Goal: Navigation & Orientation: Find specific page/section

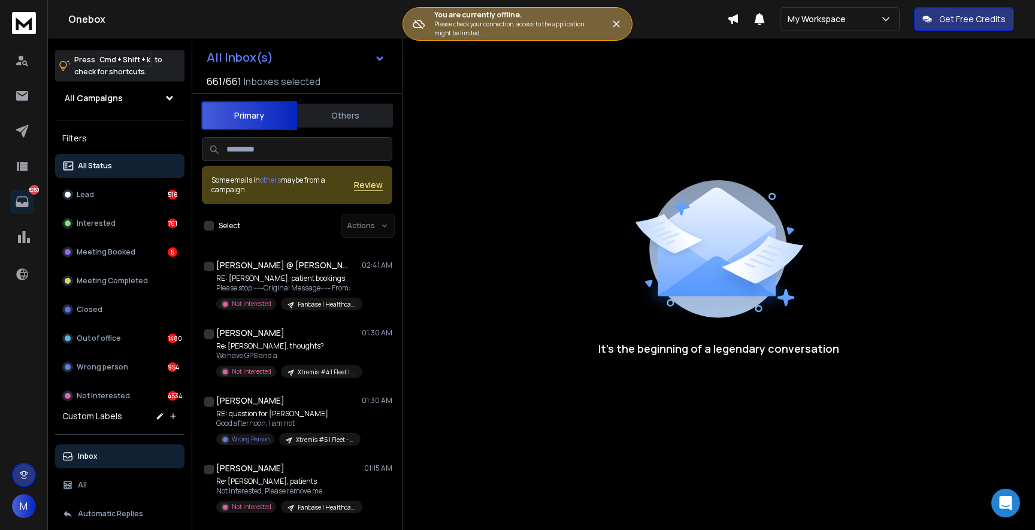
click at [617, 19] on icon at bounding box center [616, 24] width 12 height 12
